Goal: Task Accomplishment & Management: Manage account settings

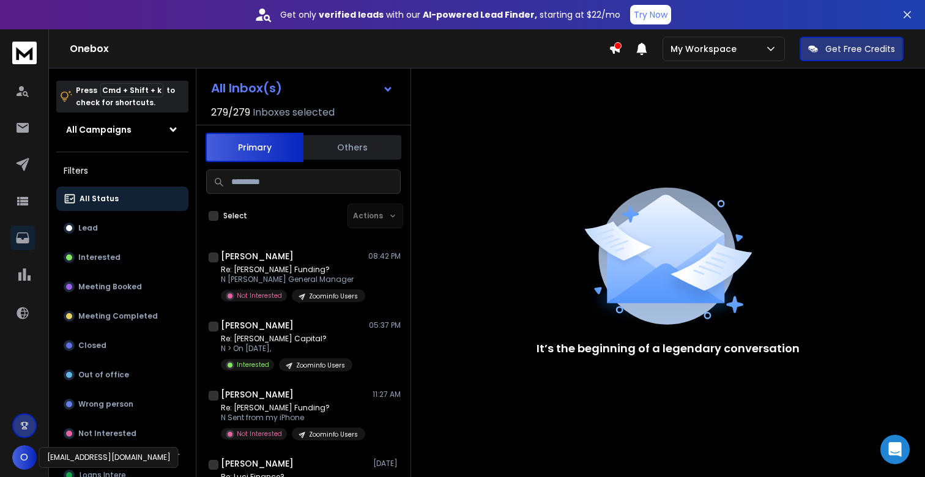
click at [26, 455] on span "O" at bounding box center [24, 457] width 24 height 24
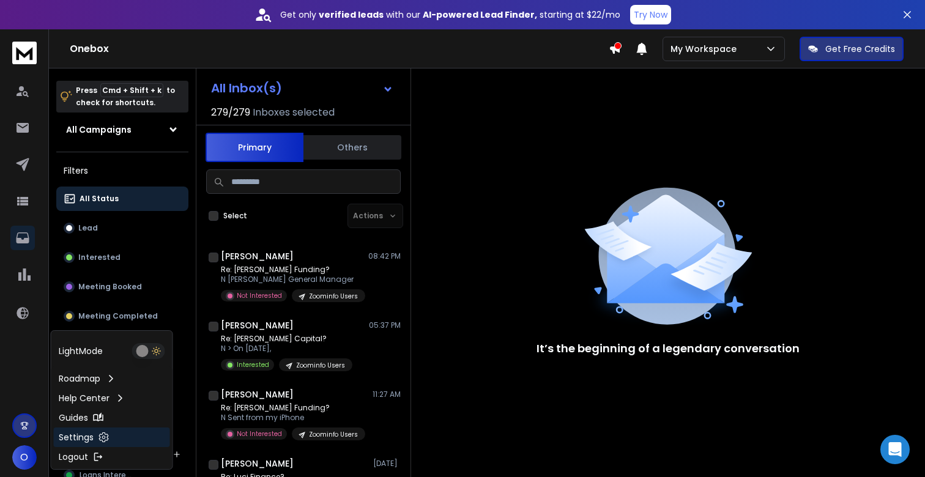
click at [89, 439] on p "Settings" at bounding box center [76, 437] width 35 height 12
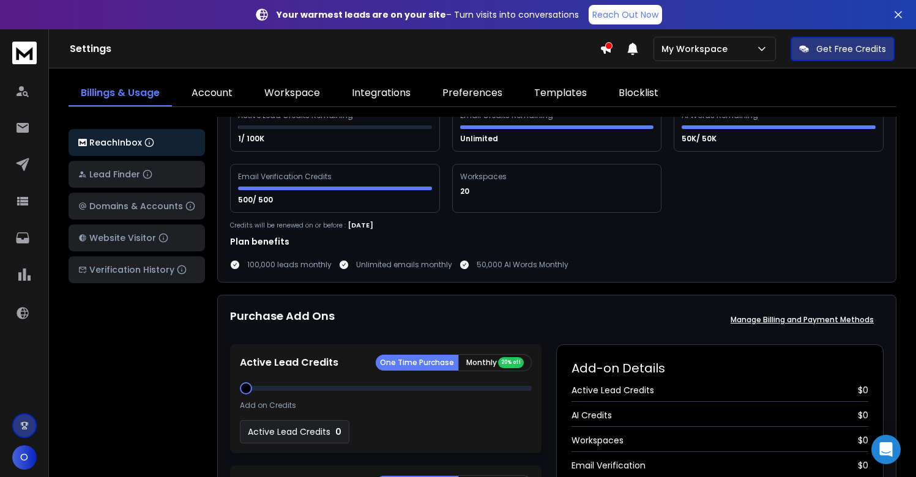
scroll to position [129, 0]
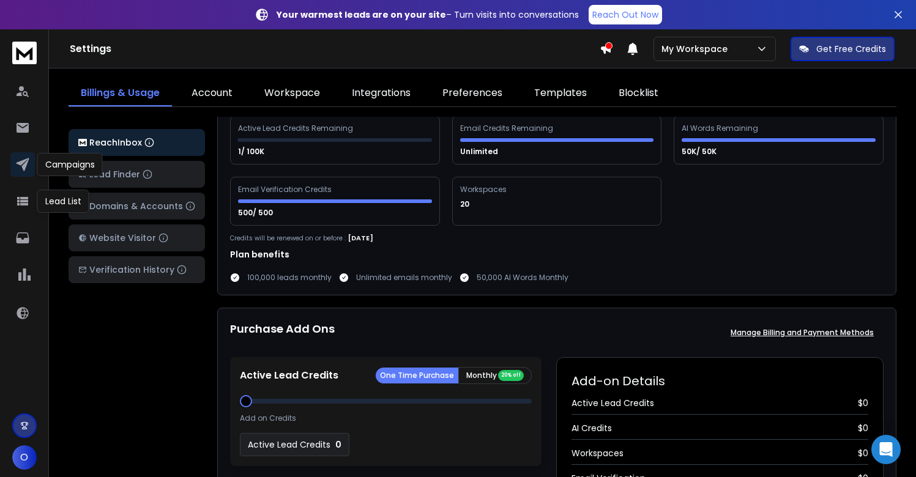
click at [24, 168] on icon at bounding box center [22, 164] width 13 height 13
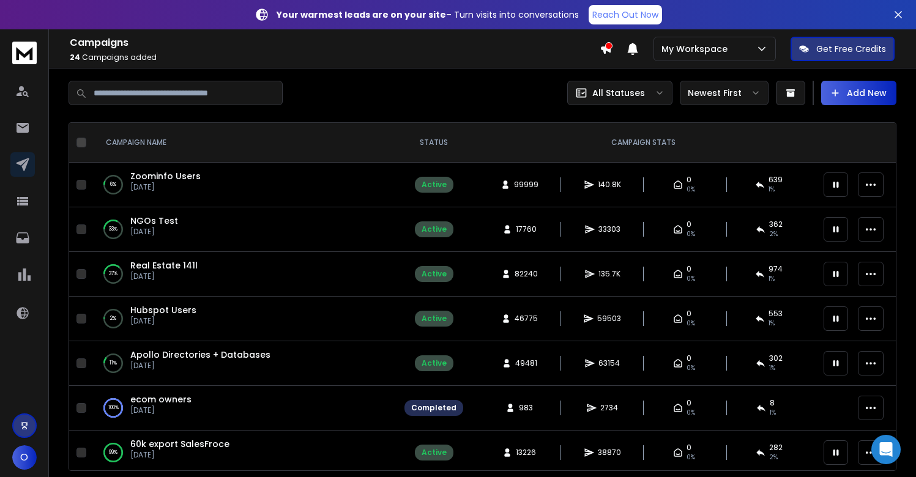
click at [177, 177] on span "Zoominfo Users" at bounding box center [165, 176] width 70 height 12
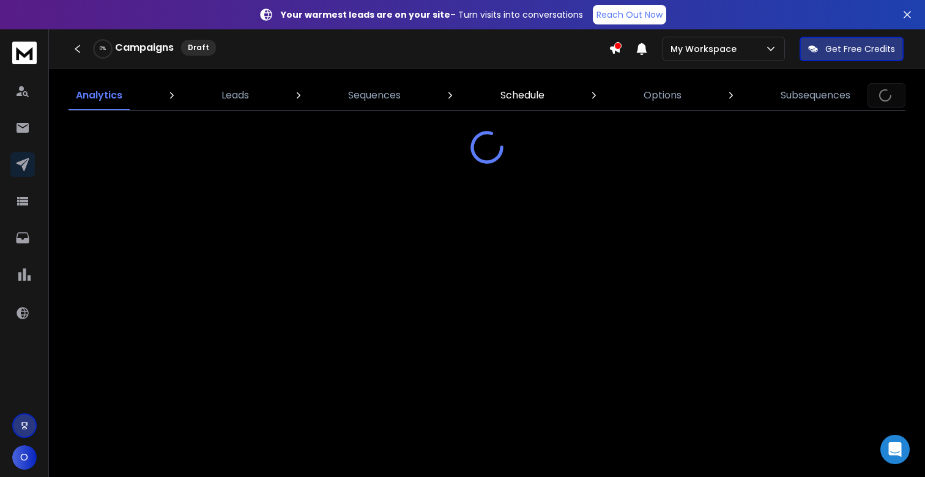
click at [534, 89] on p "Schedule" at bounding box center [523, 95] width 44 height 15
